Goal: Task Accomplishment & Management: Manage account settings

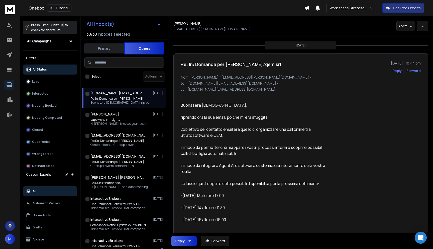
click at [111, 46] on button "Primary" at bounding box center [104, 48] width 40 height 11
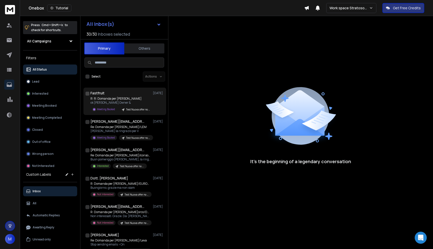
click at [142, 95] on div "Fastfruit 10 Oct R: R: Domanda per Matteo ok Matteo Brivio Owner & Meeting Book…" at bounding box center [127, 100] width 74 height 21
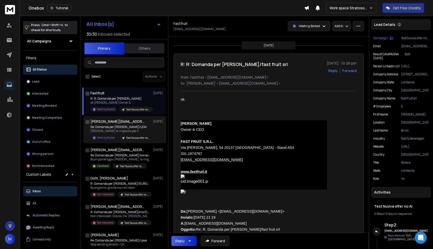
click at [143, 125] on p "Re: Domanda per Federico Lonardi/LEM" at bounding box center [120, 127] width 60 height 4
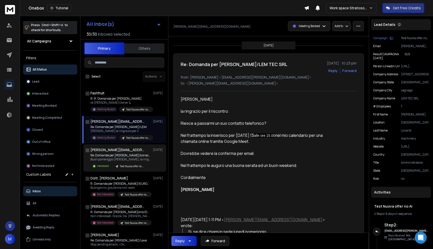
click at [143, 154] on p "Re: Domanda per Mirko Meldolesi/consorzio" at bounding box center [120, 155] width 60 height 4
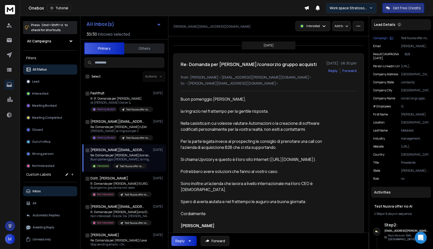
click at [343, 9] on p "Work space Stratosoftware" at bounding box center [350, 8] width 40 height 5
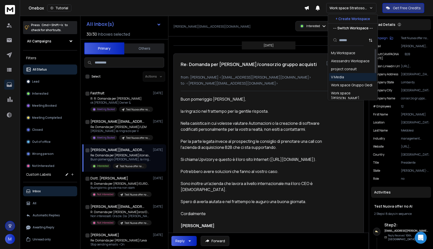
click at [345, 76] on div "V Media" at bounding box center [353, 77] width 48 height 8
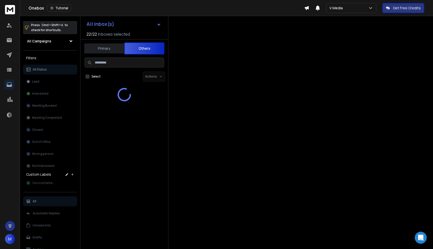
click at [145, 49] on button "Others" at bounding box center [144, 48] width 40 height 12
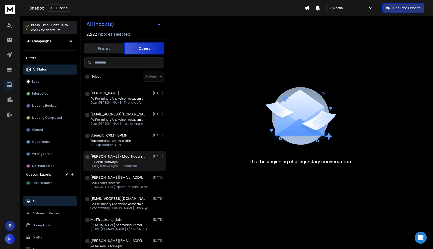
click at [152, 159] on div "Lisa Pennacchietti - Modi Nuovi spa 09 Oct R: I: Analisi breve per Buongiorno G…" at bounding box center [127, 161] width 74 height 14
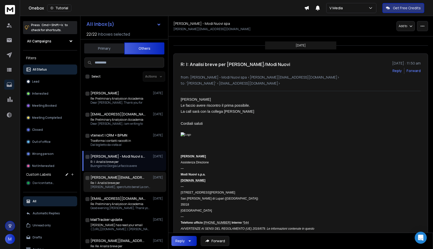
click at [152, 186] on div "Re: I: Analisi breve per Buongiorno Lisa, spero tutto bene! La contatto" at bounding box center [127, 185] width 74 height 8
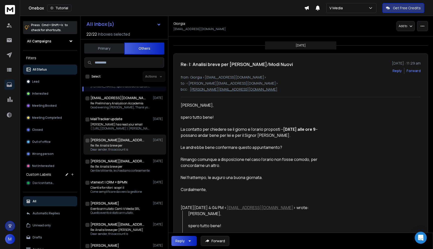
scroll to position [108, 0]
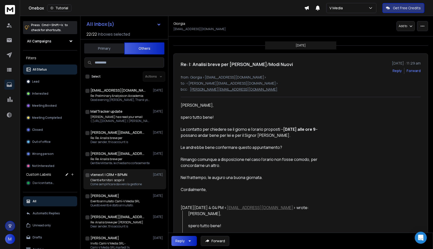
click at [145, 182] on div "Clienti e fornitori: scopri il Come semplificare davvero la gestione" at bounding box center [127, 182] width 74 height 8
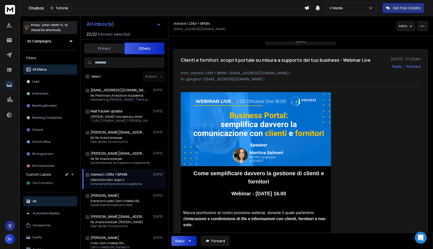
scroll to position [0, 0]
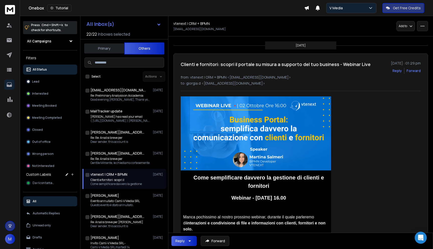
click at [354, 6] on div "V Media" at bounding box center [352, 8] width 44 height 5
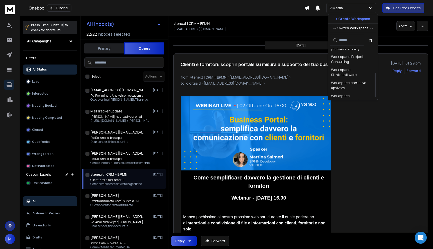
scroll to position [53, 0]
click at [349, 76] on div "Workspace esclusivo upvizory" at bounding box center [353, 81] width 44 height 10
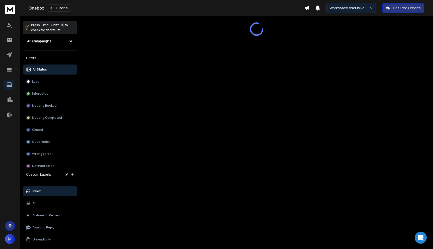
click at [354, 10] on p "Workspace esclusivo upvizory" at bounding box center [350, 8] width 40 height 5
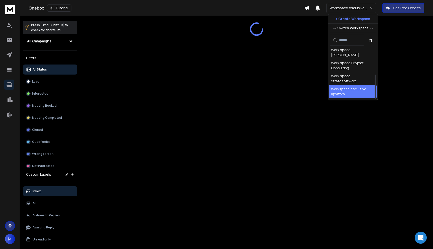
scroll to position [53, 0]
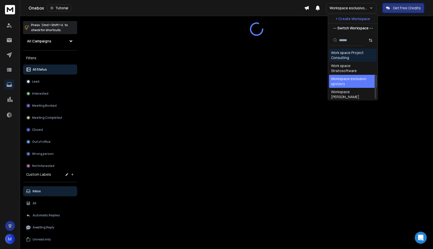
click at [353, 51] on div "Work space Project Consulting" at bounding box center [353, 55] width 44 height 10
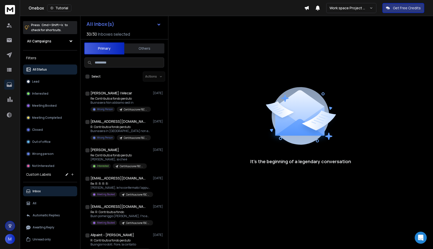
click at [137, 87] on div "Matteo Innaco | Mecar 10 Oct Re: Contributo a fondo perduto Buonasera Non abbia…" at bounding box center [124, 178] width 88 height 184
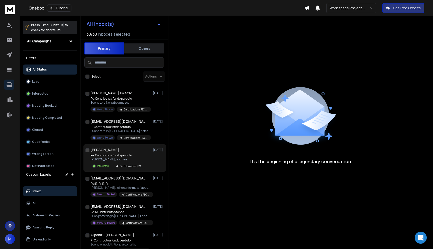
click at [137, 149] on div "Alberto Tessariol 10 Oct" at bounding box center [127, 149] width 74 height 5
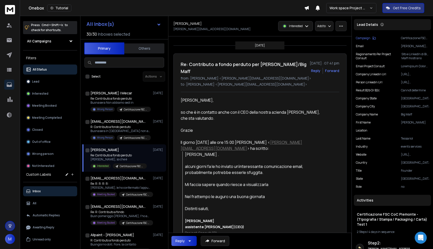
click at [148, 49] on button "Others" at bounding box center [144, 48] width 40 height 11
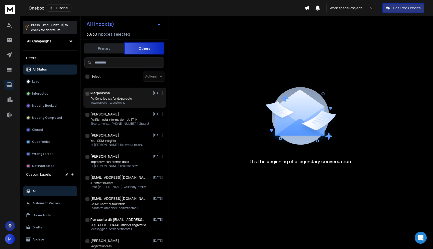
click at [139, 100] on div "Re: Contributo a fondo perduto letta e avevo riscposto che" at bounding box center [127, 101] width 74 height 8
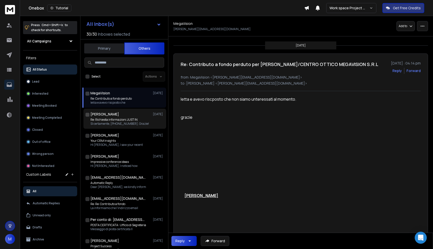
click at [137, 118] on p "Re: Richiesta informazioni JUST IN" at bounding box center [119, 120] width 58 height 4
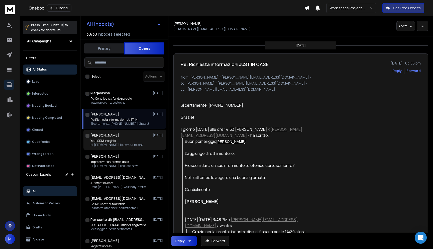
click at [136, 145] on div "Your CRM Insights Hi Alessandro, I saw your recent" at bounding box center [127, 143] width 74 height 8
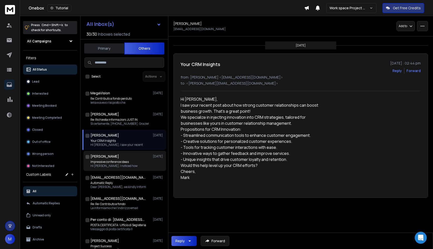
click at [136, 157] on div "Andreas Graap 10 Oct" at bounding box center [127, 156] width 74 height 5
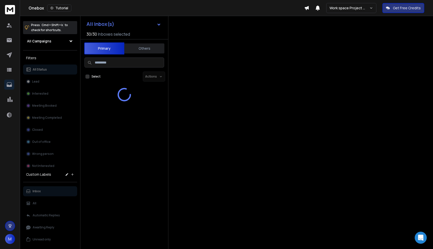
click at [106, 43] on button "Primary" at bounding box center [104, 48] width 40 height 12
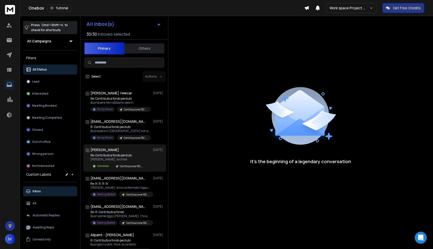
click at [109, 158] on p "Gentile Stefania, so che è" at bounding box center [118, 159] width 56 height 4
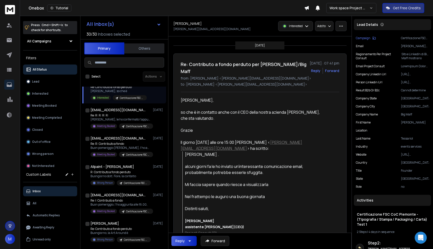
scroll to position [71, 0]
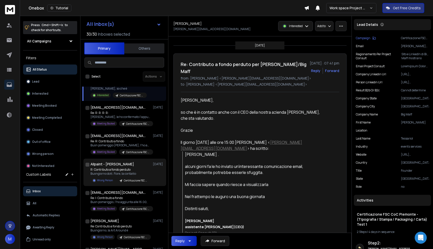
click at [109, 168] on p "R: Contributo a fondo perduto" at bounding box center [120, 169] width 60 height 4
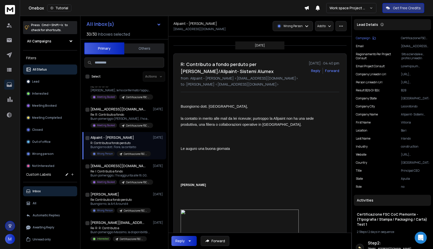
scroll to position [101, 0]
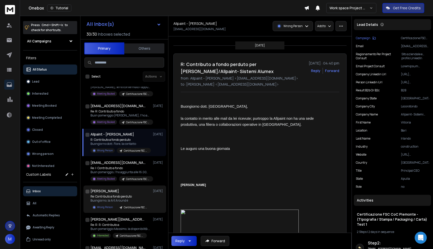
click at [116, 191] on h1 "Matteo Occhipinti" at bounding box center [104, 190] width 29 height 5
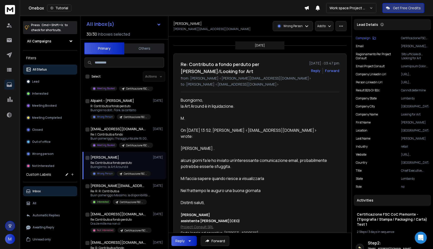
scroll to position [136, 0]
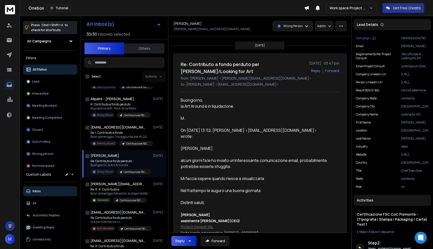
click at [116, 191] on p "Buon pomeriggio Massimo, la disponibilità che" at bounding box center [120, 193] width 60 height 4
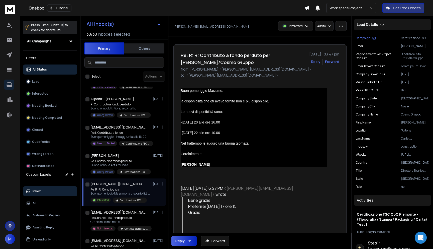
scroll to position [0, 0]
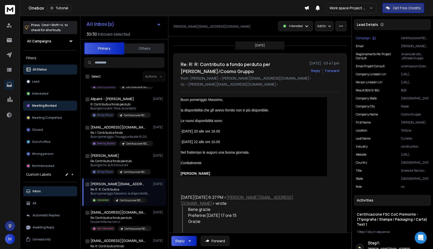
click at [65, 102] on button "Meeting Booked" at bounding box center [50, 106] width 54 height 10
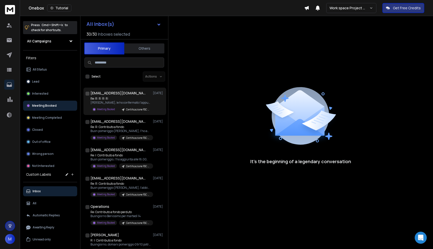
click at [105, 103] on p "Perfetto Susanna, le ho confermato l'appuntamento" at bounding box center [120, 103] width 60 height 4
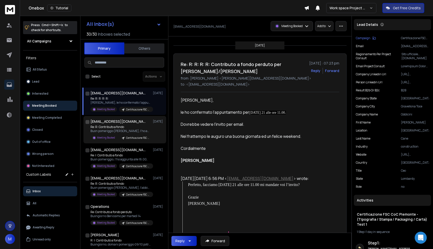
click at [128, 122] on h1 "finance@maideribc.com" at bounding box center [117, 121] width 55 height 5
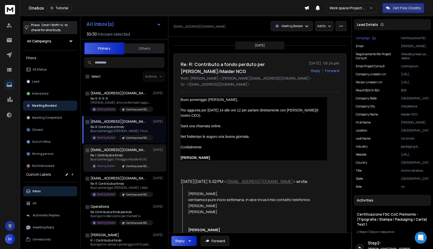
click at [143, 154] on p "Re: I: Contributo a fondo" at bounding box center [120, 155] width 60 height 4
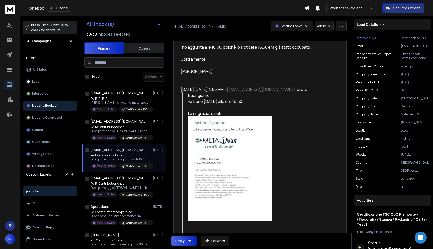
scroll to position [65, 0]
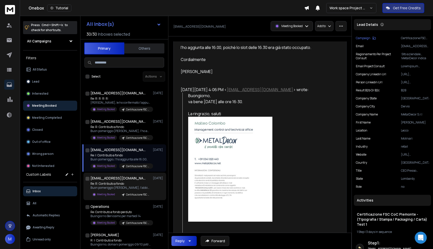
click at [140, 183] on p "Re: R: Contributo a fondo" at bounding box center [120, 183] width 60 height 4
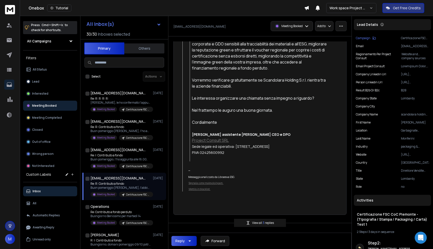
scroll to position [19, 0]
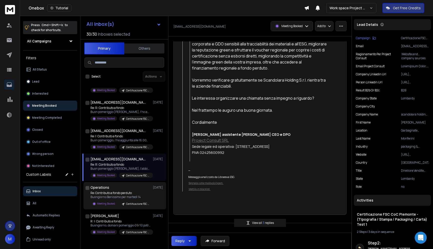
click at [115, 199] on p "Buongiorno Benissimo per martedì 14" at bounding box center [120, 197] width 60 height 4
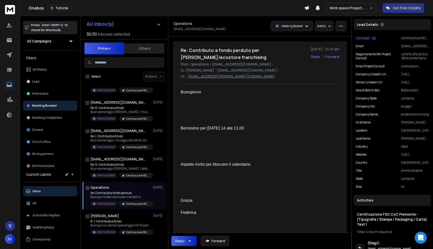
scroll to position [8, 0]
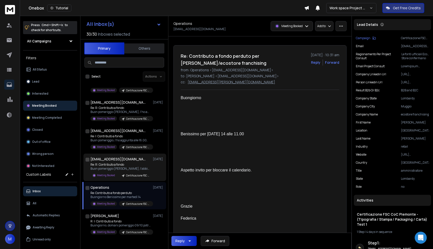
click at [122, 170] on p "Buon pomeriggio Marco, l'abbiamo aggiunta al" at bounding box center [120, 168] width 60 height 4
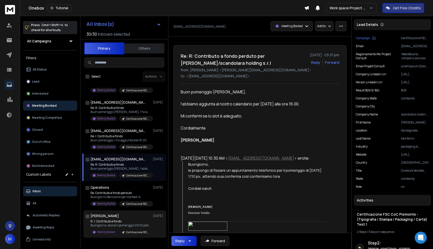
click at [114, 213] on div "Dario Salvetti 08 Oct" at bounding box center [127, 215] width 74 height 5
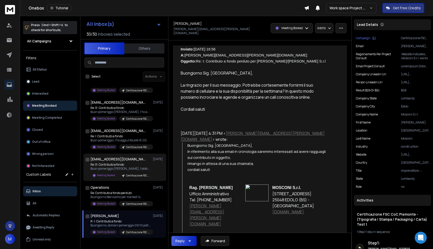
scroll to position [0, 0]
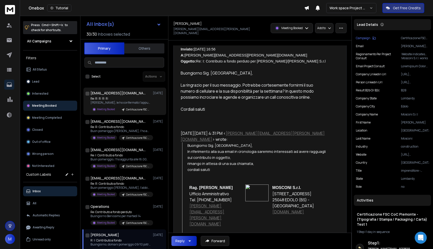
click at [137, 93] on div "s.cane@oddicini.com 10 Oct" at bounding box center [127, 92] width 74 height 5
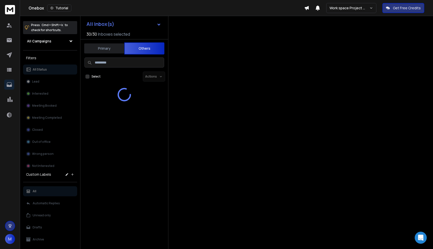
click at [153, 46] on button "Others" at bounding box center [144, 48] width 40 height 12
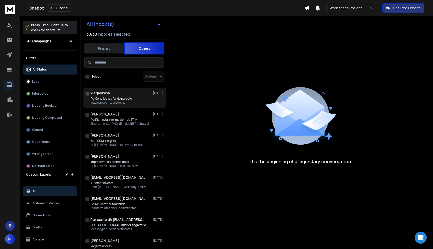
click at [124, 99] on p "Re: Contributo a fondo perduto" at bounding box center [110, 99] width 41 height 4
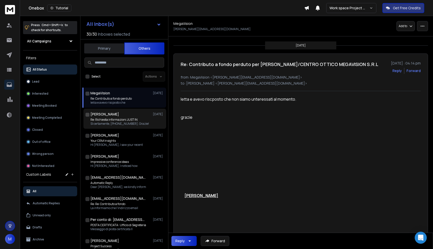
click at [122, 112] on div "Hajrudin Dedic 10 Oct" at bounding box center [127, 114] width 74 height 5
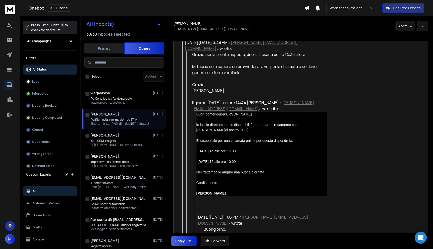
scroll to position [180, 0]
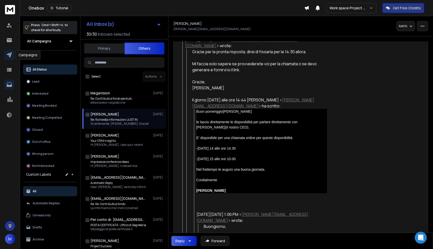
click at [14, 53] on link at bounding box center [9, 55] width 10 height 10
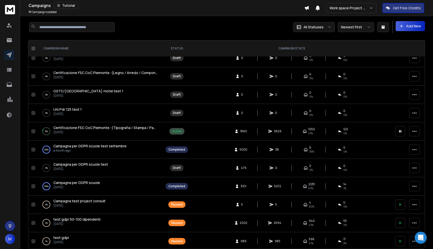
scroll to position [13, 0]
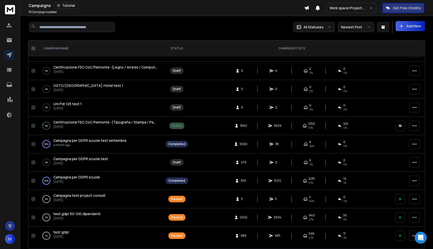
click at [147, 123] on span "Certificazione FSC CoC Piemonte -(Tipografia / Stampa / Packaging / Carta) Test…" at bounding box center [122, 122] width 138 height 5
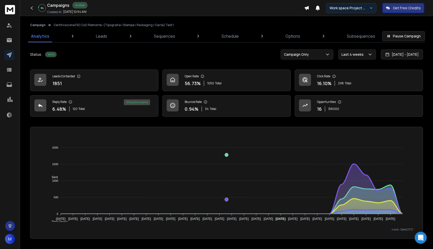
click at [342, 9] on p "Work space Project Consulting" at bounding box center [350, 8] width 40 height 5
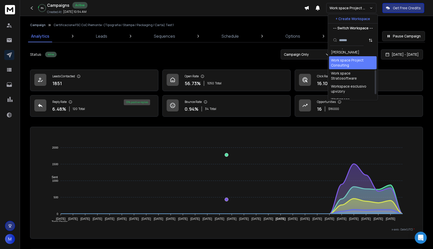
scroll to position [53, 0]
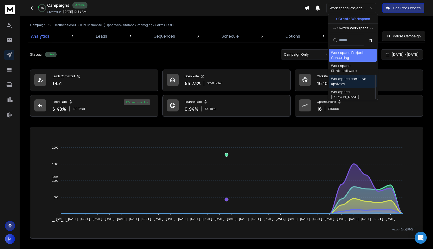
click at [345, 76] on div "Workspace esclusivo upvizory" at bounding box center [353, 81] width 44 height 10
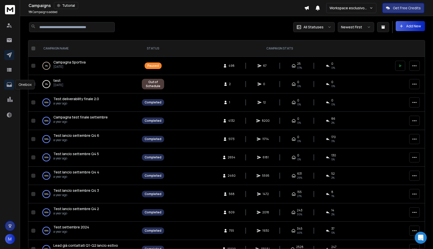
click at [10, 83] on icon at bounding box center [9, 84] width 6 height 6
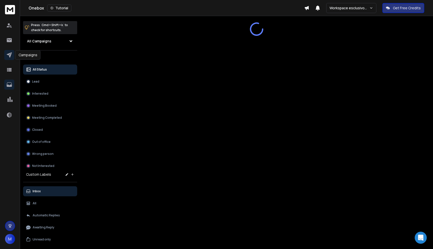
click at [9, 57] on icon at bounding box center [9, 54] width 5 height 5
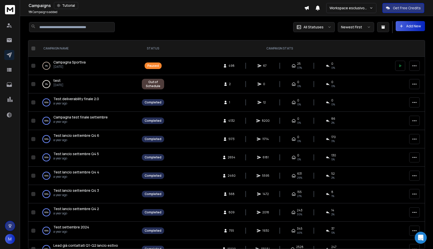
click at [77, 61] on span "Campagna Sportiva" at bounding box center [69, 62] width 32 height 5
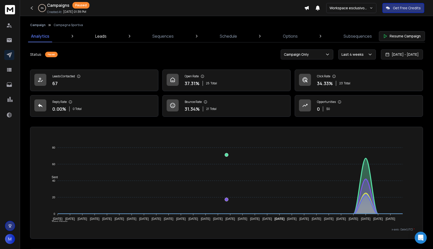
click at [105, 35] on p "Leads" at bounding box center [100, 36] width 11 height 6
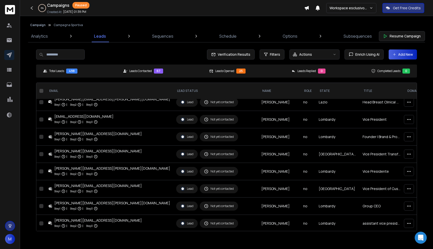
scroll to position [36, 0]
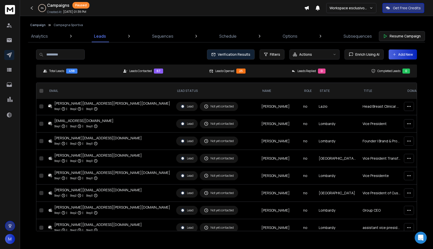
click at [246, 53] on span "Verification Results" at bounding box center [233, 54] width 35 height 5
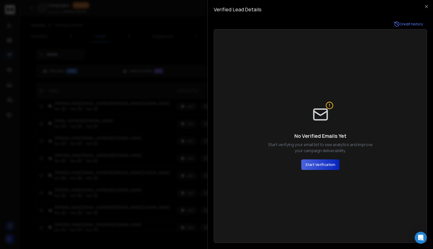
click at [314, 162] on button "Start Verification" at bounding box center [320, 164] width 38 height 11
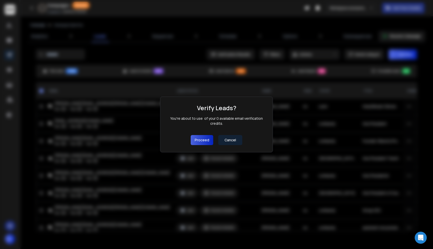
click at [201, 138] on button "Proceed" at bounding box center [202, 140] width 23 height 10
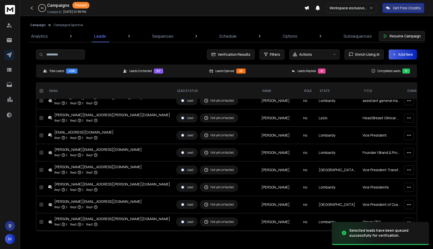
scroll to position [0, 0]
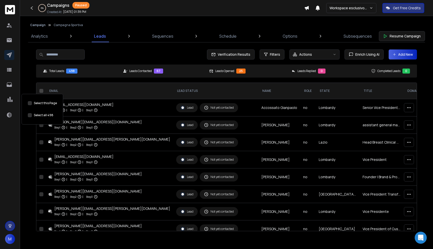
click at [42, 91] on button "Select this Page" at bounding box center [41, 91] width 4 height 4
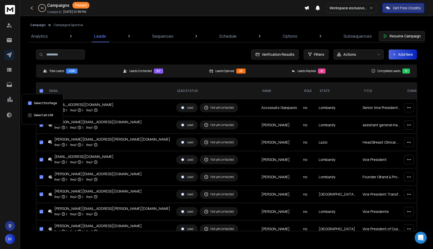
click at [30, 112] on div "Select all 498" at bounding box center [42, 115] width 29 height 10
click at [30, 113] on button "Select this Page" at bounding box center [30, 115] width 4 height 4
click at [266, 53] on span "Verification Results" at bounding box center [277, 54] width 35 height 5
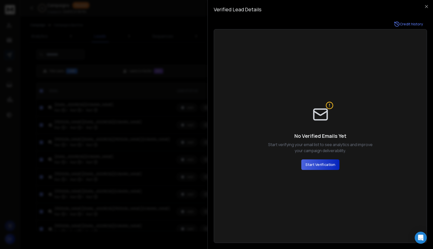
click at [328, 166] on button "Start Verification" at bounding box center [320, 164] width 38 height 11
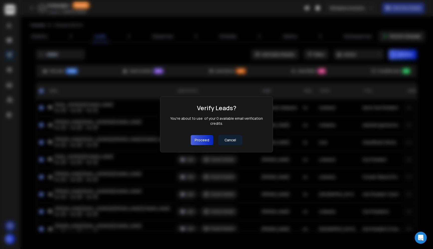
click at [192, 140] on button "Proceed" at bounding box center [202, 140] width 23 height 10
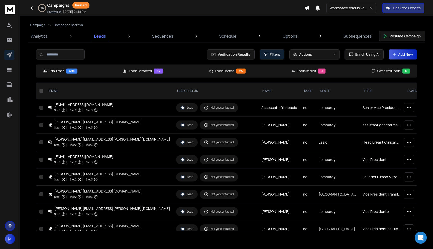
click at [277, 52] on span "Filters" at bounding box center [275, 54] width 10 height 5
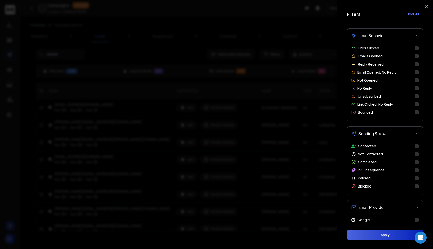
click at [416, 111] on button "Bounced" at bounding box center [417, 112] width 4 height 4
click at [366, 235] on button "Apply" at bounding box center [385, 235] width 76 height 10
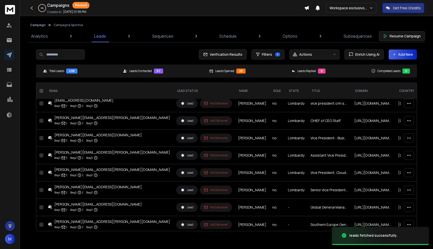
scroll to position [235, 0]
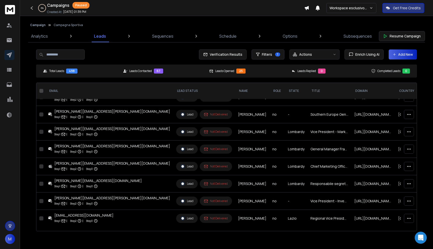
click at [204, 165] on div "Not Delivered" at bounding box center [216, 166] width 24 height 4
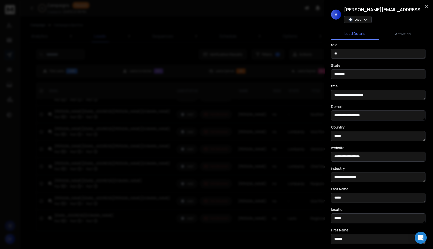
click at [408, 31] on button "Activities" at bounding box center [403, 33] width 48 height 11
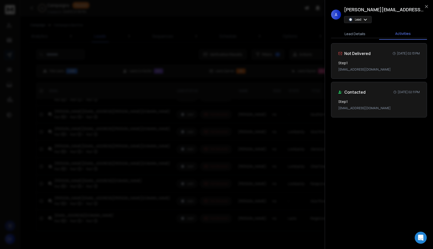
click at [363, 55] on div "Not Delivered" at bounding box center [354, 53] width 32 height 6
click at [250, 121] on div at bounding box center [216, 124] width 433 height 249
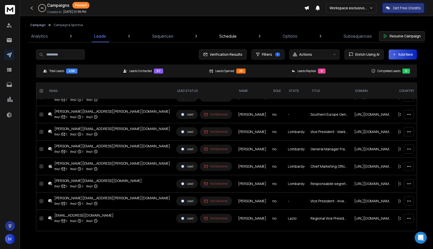
click at [230, 36] on p "Schedule" at bounding box center [227, 36] width 17 height 6
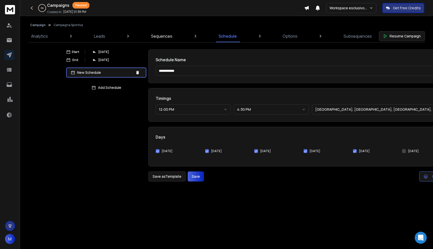
click at [161, 33] on link "Sequences" at bounding box center [161, 36] width 27 height 12
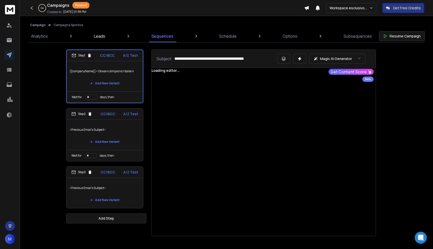
click at [96, 35] on p "Leads" at bounding box center [99, 36] width 11 height 6
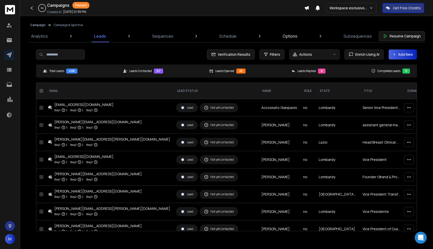
click at [290, 33] on p "Options" at bounding box center [290, 36] width 15 height 6
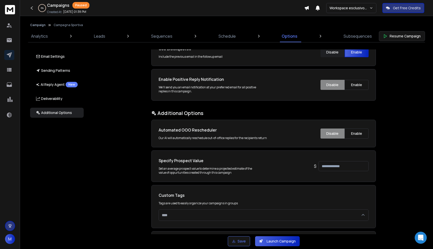
scroll to position [931, 0]
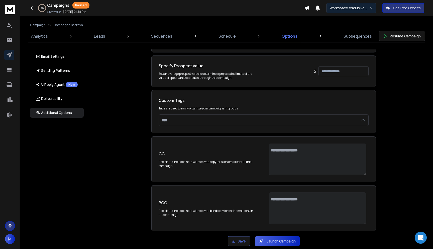
click at [352, 6] on p "Workspace esclusivo upvizory" at bounding box center [350, 8] width 40 height 5
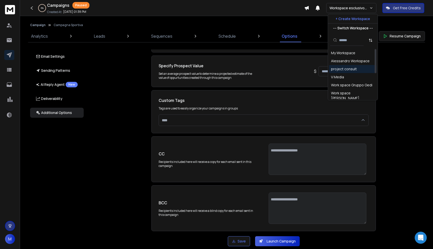
click at [355, 66] on div "project consult" at bounding box center [353, 69] width 48 height 8
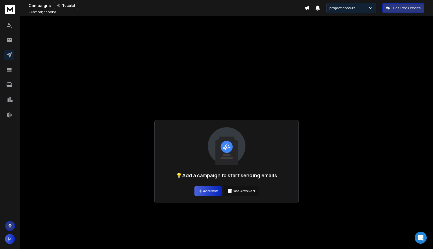
click at [351, 9] on p "project consult" at bounding box center [344, 8] width 28 height 5
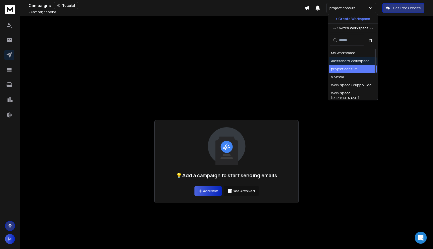
click at [351, 58] on div "Alessandro Workspace" at bounding box center [350, 60] width 39 height 5
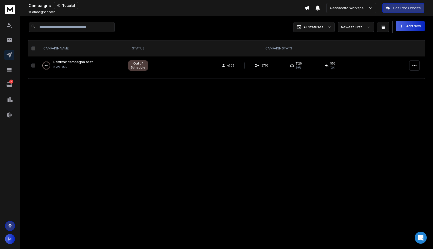
click at [84, 61] on span "Redlynx campagna test" at bounding box center [73, 61] width 40 height 5
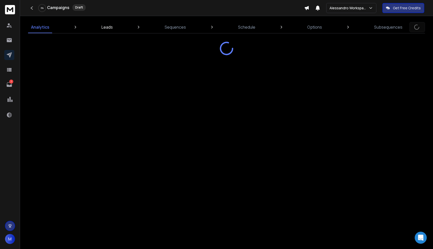
click at [111, 31] on link "Leads" at bounding box center [107, 27] width 17 height 12
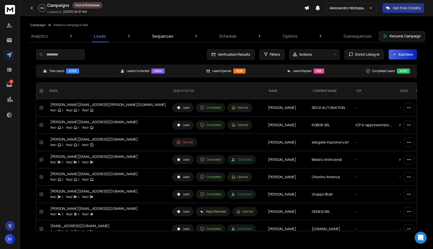
click at [162, 34] on p "Sequences" at bounding box center [162, 36] width 21 height 6
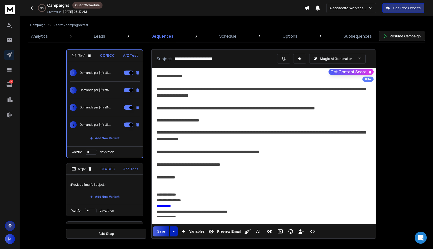
click at [112, 90] on div "2 Domanda per {{firstName}}" at bounding box center [105, 89] width 70 height 17
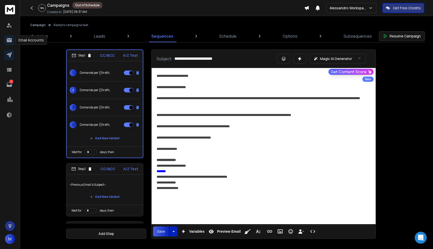
click at [11, 38] on icon at bounding box center [9, 40] width 6 height 6
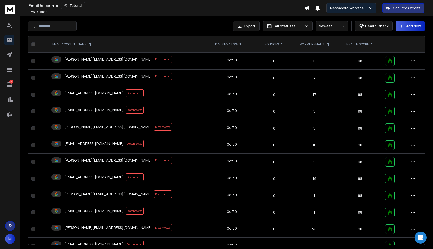
click at [350, 6] on p "Alessandro Workspace" at bounding box center [349, 8] width 39 height 5
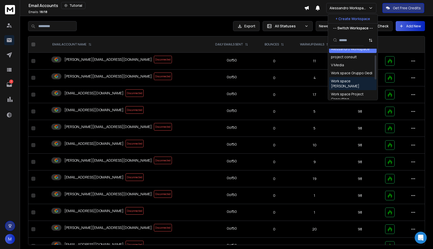
scroll to position [15, 0]
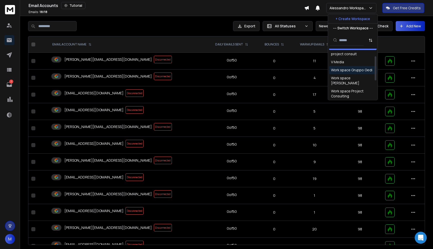
click at [354, 70] on div "Work space Gruppo Gedi" at bounding box center [351, 69] width 41 height 5
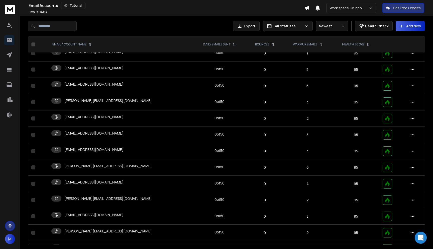
scroll to position [40, 0]
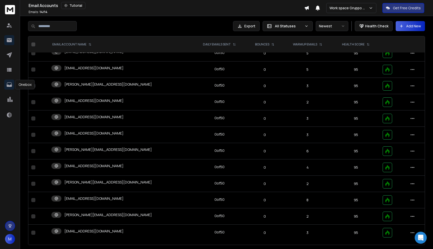
click at [7, 89] on link at bounding box center [9, 84] width 10 height 10
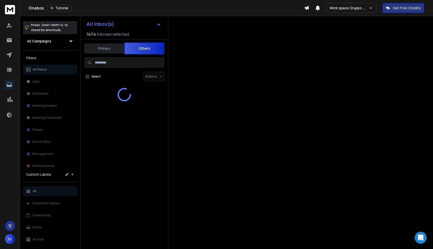
click at [145, 46] on button "Others" at bounding box center [144, 48] width 40 height 12
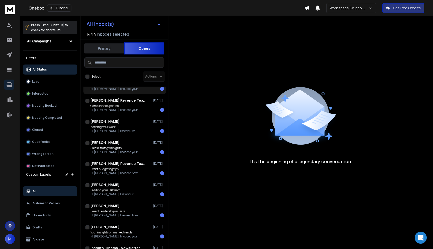
scroll to position [60, 0]
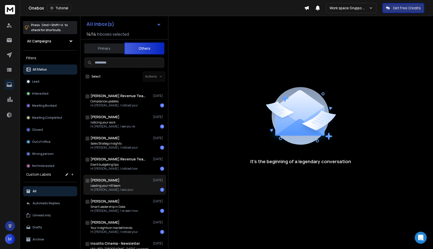
click at [137, 184] on div "Leading your HR team Hi [PERSON_NAME], I saw your 1" at bounding box center [127, 187] width 74 height 8
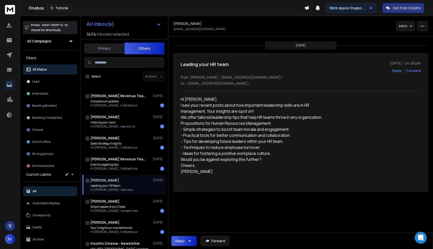
click at [365, 6] on p "Work space Gruppo Gedi" at bounding box center [349, 8] width 39 height 5
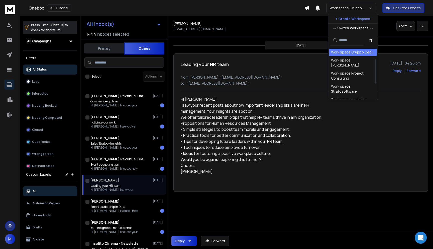
scroll to position [35, 0]
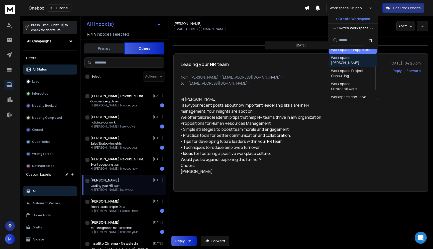
click at [346, 57] on div "Work space [PERSON_NAME]" at bounding box center [353, 60] width 44 height 10
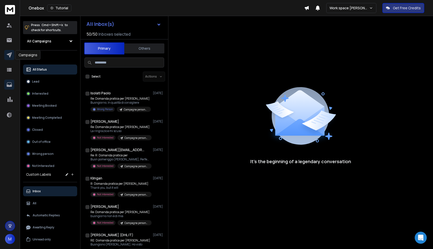
click at [9, 57] on icon at bounding box center [9, 55] width 6 height 6
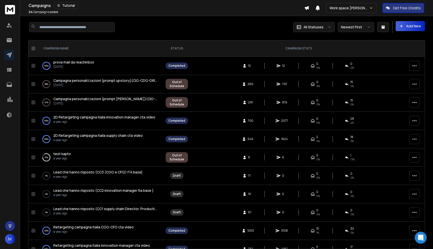
click at [89, 62] on span "prova mail da reachinbox" at bounding box center [73, 62] width 41 height 5
